Goal: Task Accomplishment & Management: Manage account settings

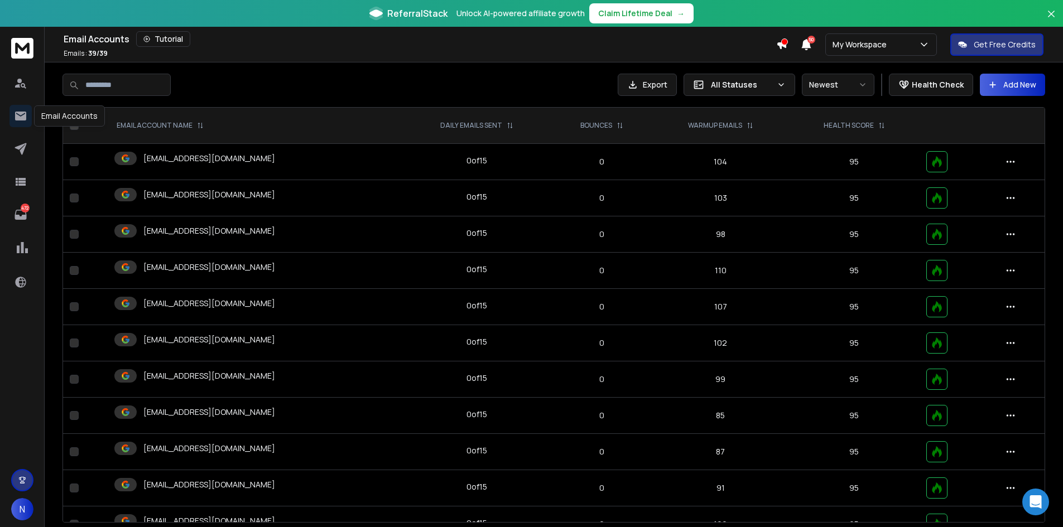
click at [1052, 16] on icon "Close banner" at bounding box center [1051, 14] width 10 height 10
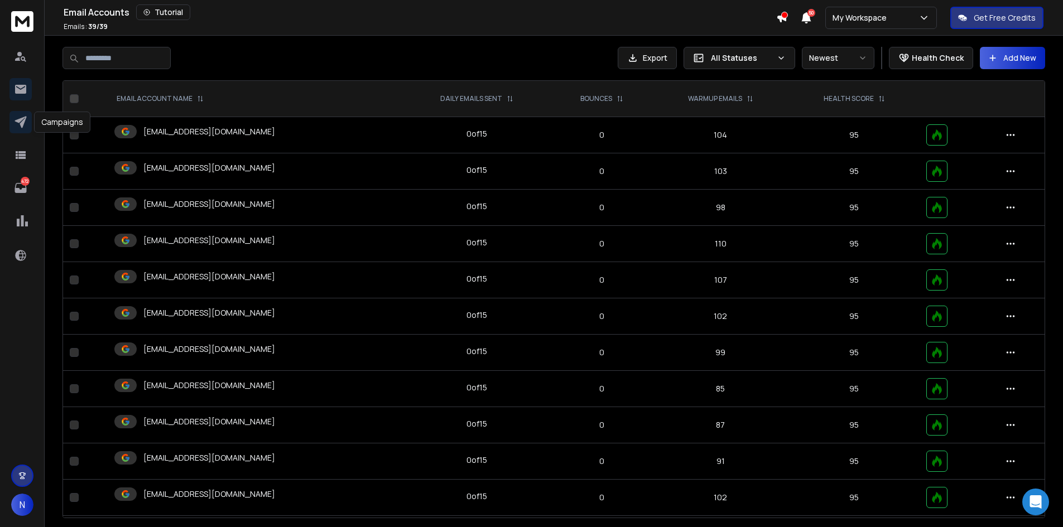
click at [25, 124] on icon at bounding box center [20, 121] width 13 height 13
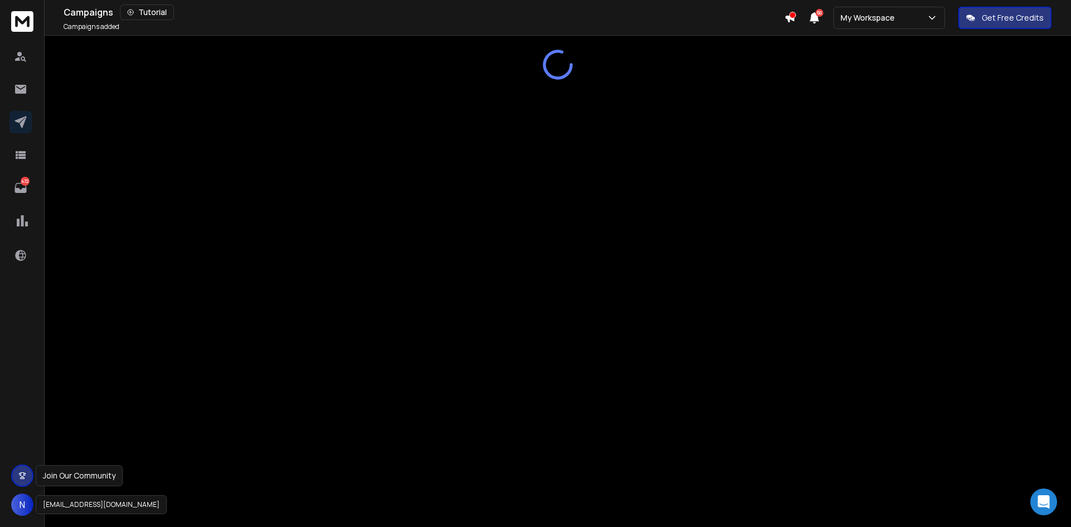
click at [22, 503] on span "N" at bounding box center [22, 505] width 22 height 22
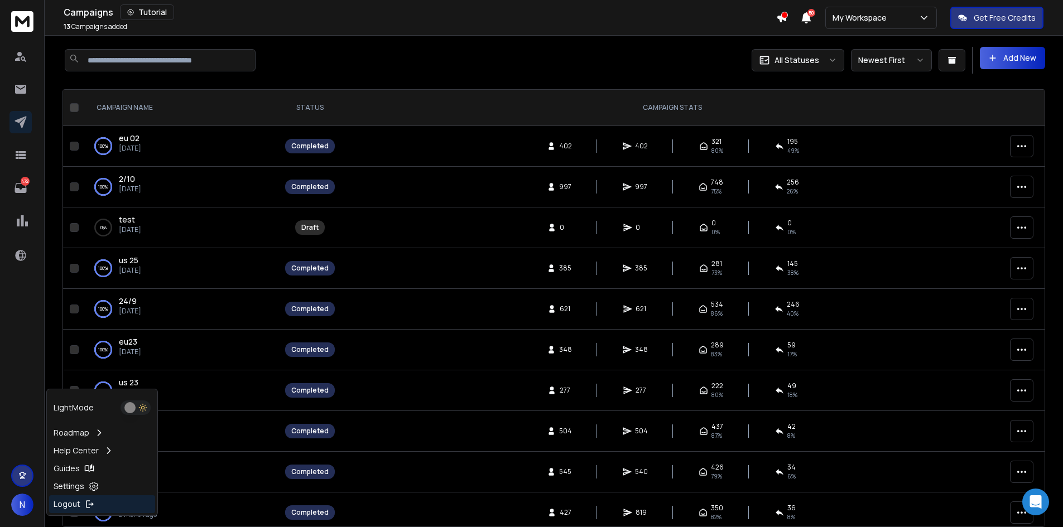
click at [16, 500] on span "N" at bounding box center [22, 505] width 22 height 22
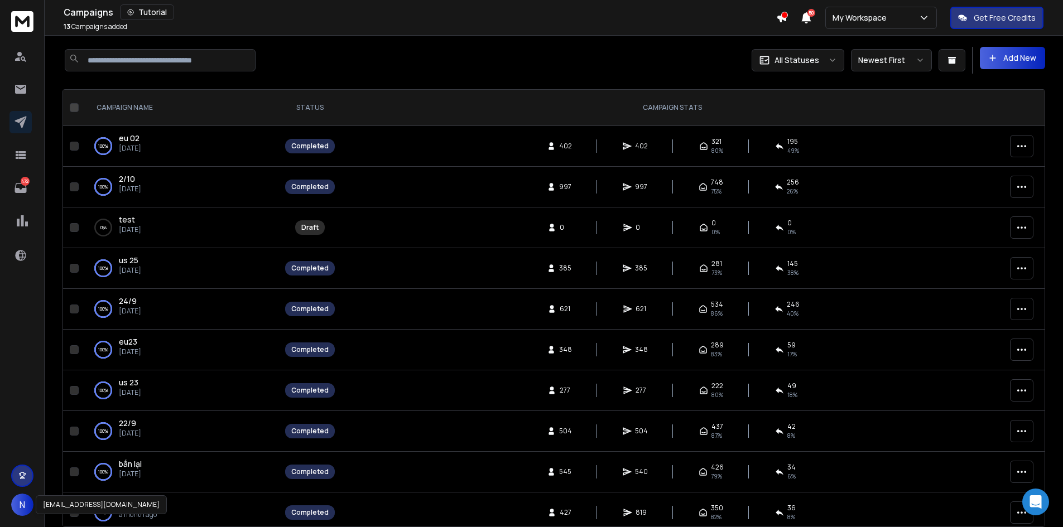
click at [16, 500] on span "N" at bounding box center [22, 505] width 22 height 22
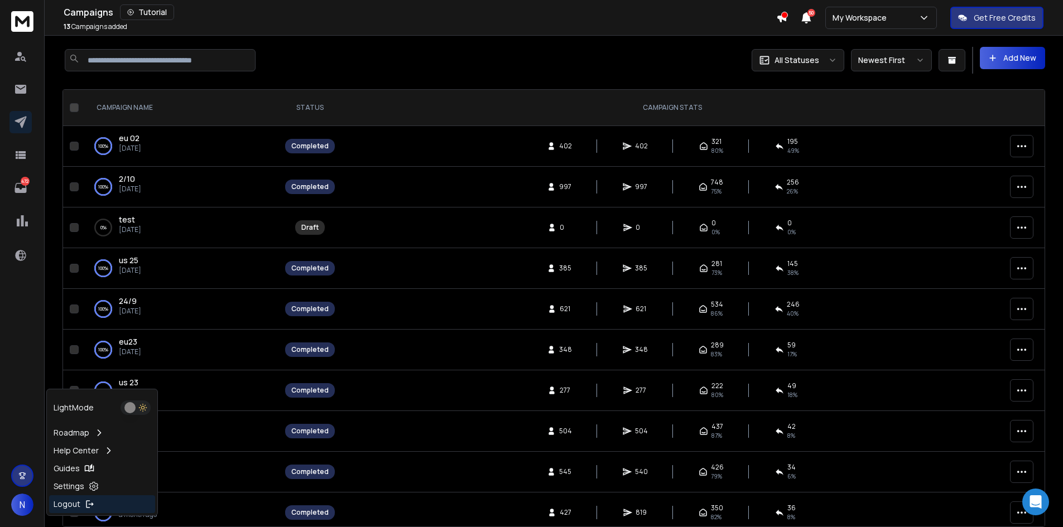
click at [66, 503] on p "Logout" at bounding box center [67, 504] width 27 height 11
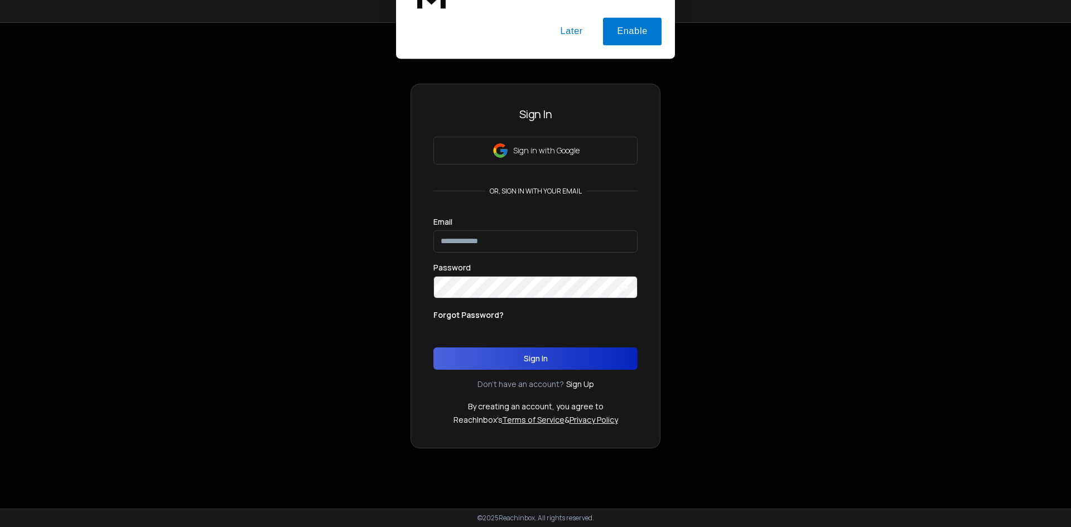
click at [580, 68] on button "Later" at bounding box center [571, 72] width 50 height 28
